Goal: Information Seeking & Learning: Check status

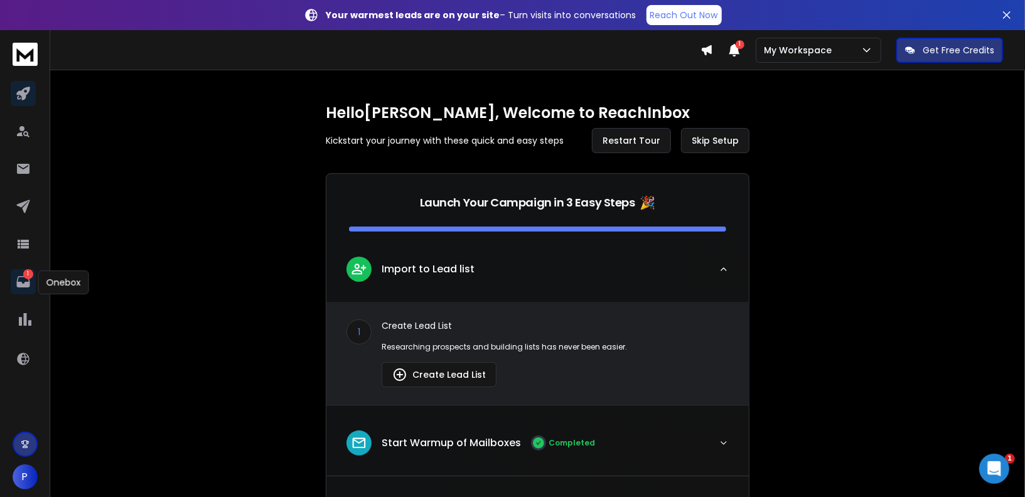
click at [21, 283] on icon at bounding box center [22, 281] width 13 height 11
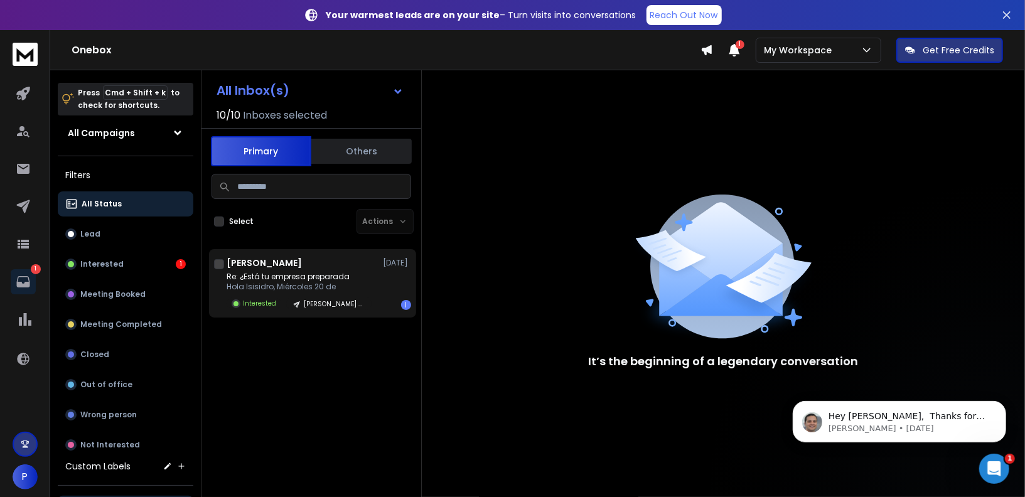
click at [315, 256] on div "[PERSON_NAME] [DATE] Re: ¿Está tu empresa preparada Hola Isisidro, Miércoles 20…" at bounding box center [312, 283] width 207 height 68
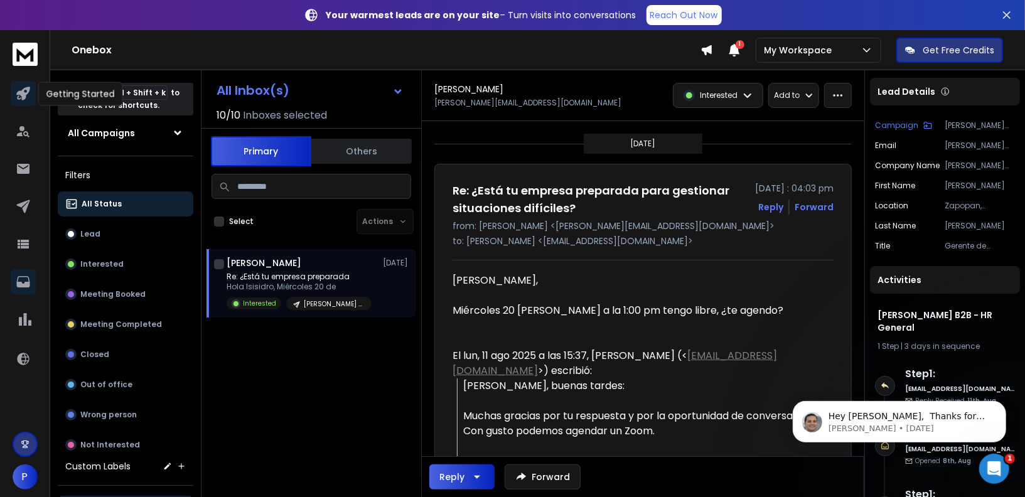
click at [26, 82] on link at bounding box center [23, 93] width 25 height 25
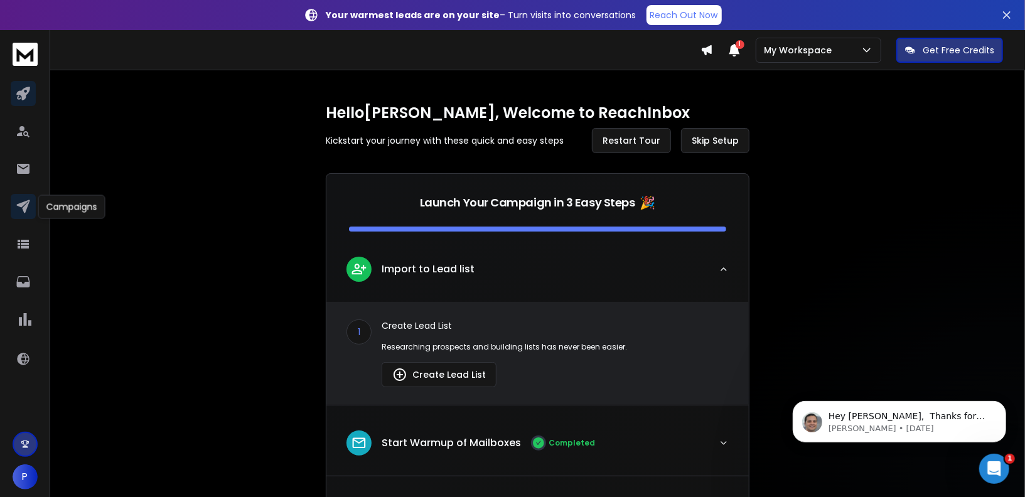
click at [14, 217] on link at bounding box center [23, 206] width 25 height 25
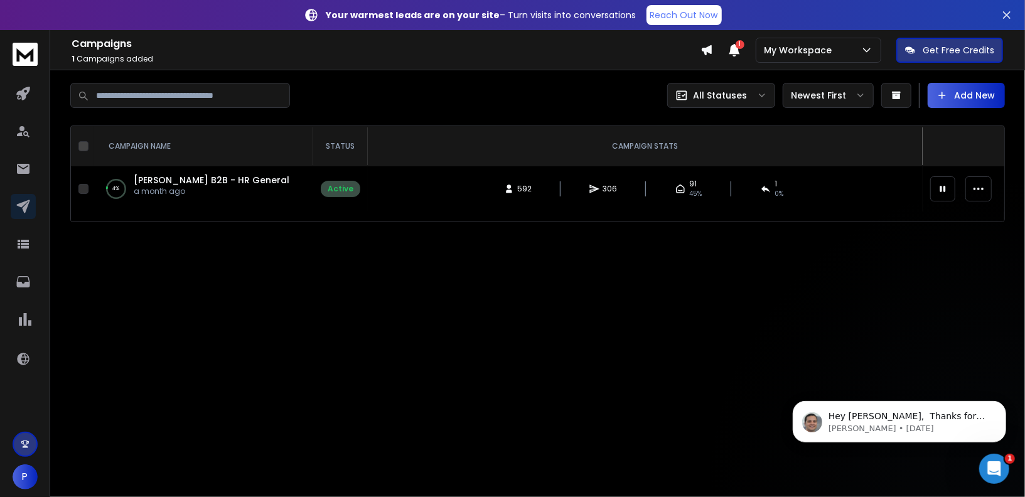
click at [187, 195] on p "a month ago" at bounding box center [212, 191] width 156 height 10
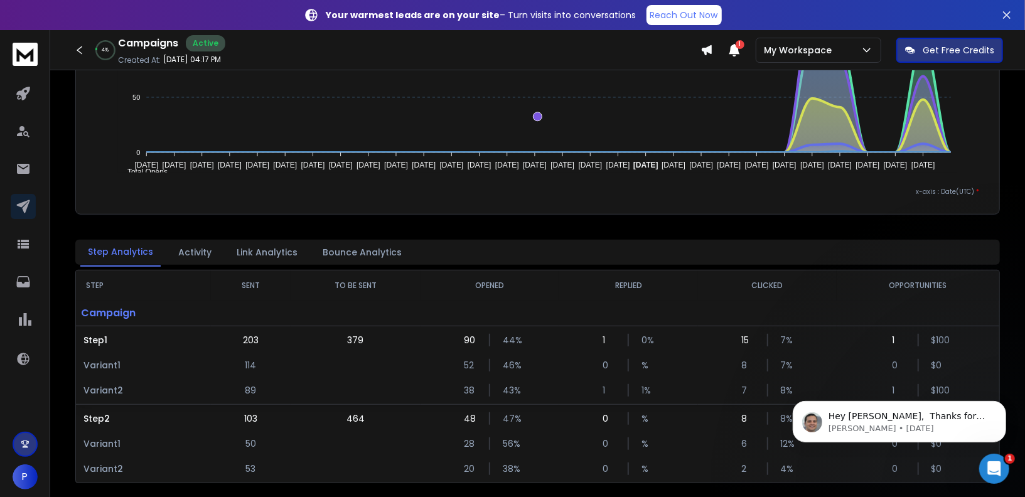
scroll to position [418, 0]
